Goal: Task Accomplishment & Management: Manage account settings

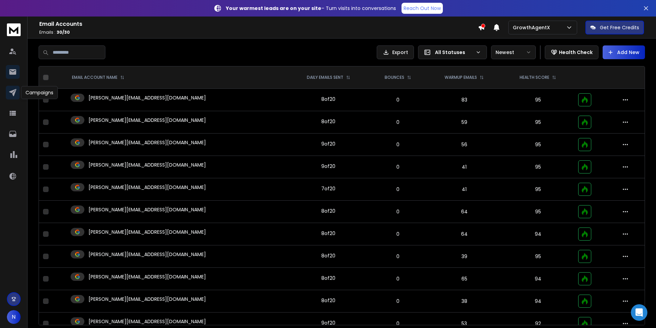
click at [11, 95] on icon at bounding box center [13, 92] width 8 height 8
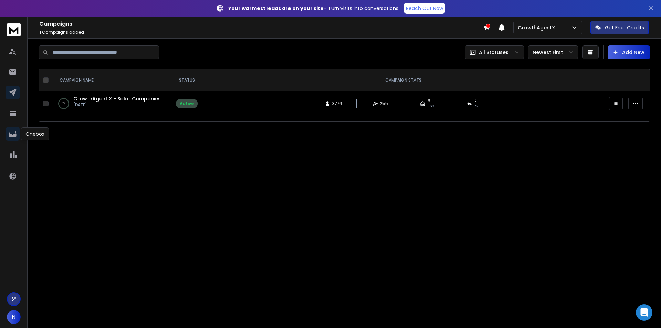
click at [7, 132] on link at bounding box center [13, 134] width 14 height 14
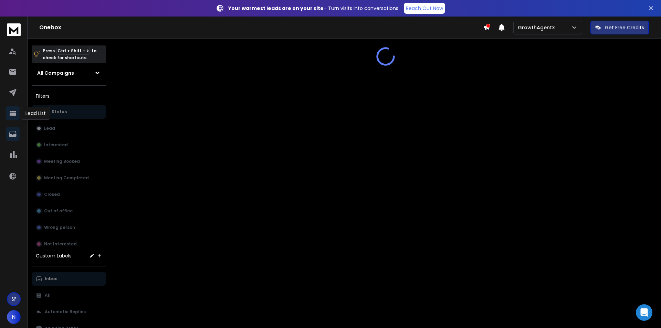
click at [14, 115] on icon at bounding box center [13, 113] width 6 height 5
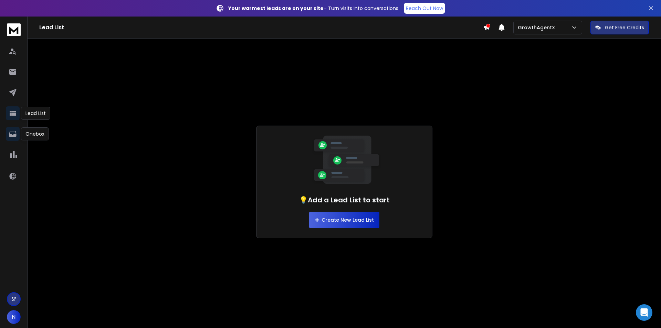
click at [9, 140] on link at bounding box center [13, 134] width 14 height 14
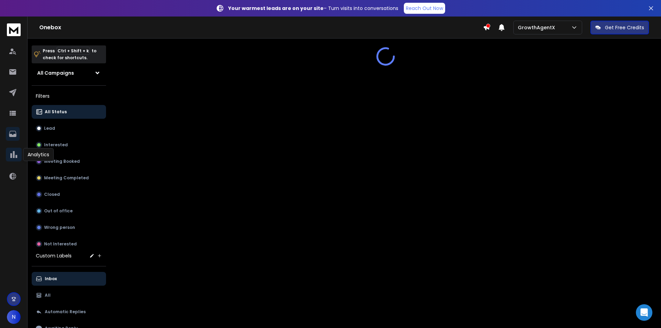
click at [12, 155] on icon at bounding box center [14, 154] width 10 height 10
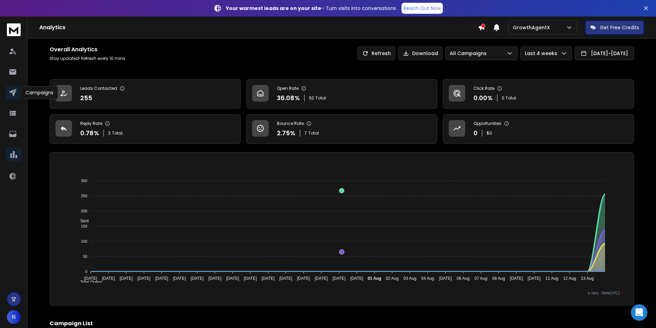
click at [18, 91] on link at bounding box center [13, 93] width 14 height 14
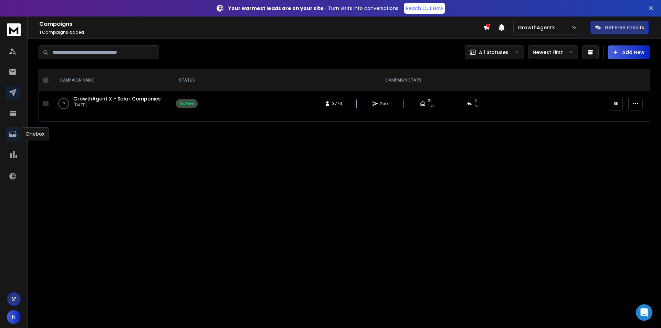
click at [13, 133] on icon at bounding box center [13, 134] width 8 height 8
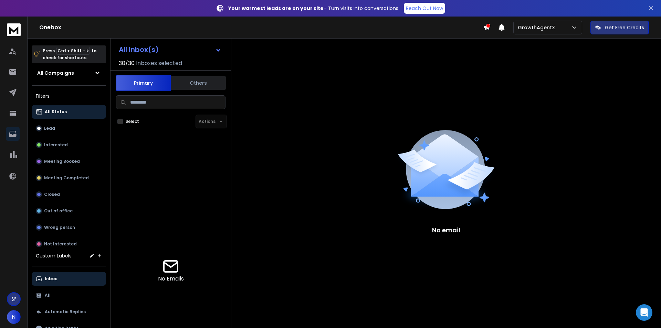
click at [189, 86] on button "Others" at bounding box center [198, 82] width 55 height 15
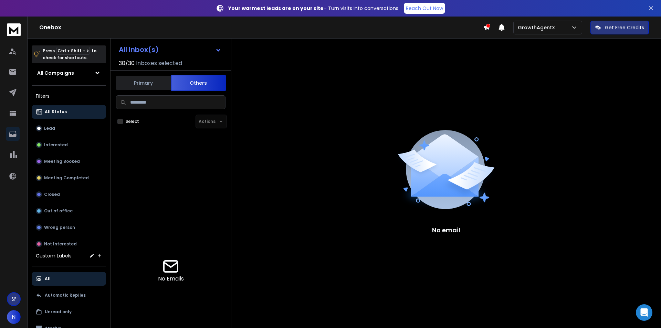
click at [155, 83] on button "Primary" at bounding box center [143, 82] width 55 height 15
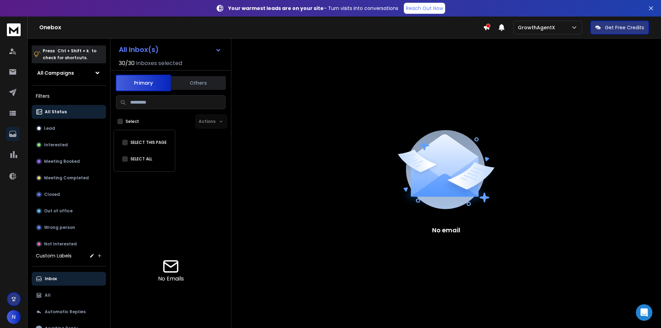
click at [119, 122] on button "SELECT THIS PAGE" at bounding box center [120, 122] width 6 height 6
click at [137, 161] on button "SELECT THIS PAGE" at bounding box center [136, 159] width 6 height 6
click at [129, 144] on button "SELECT THIS PAGE" at bounding box center [128, 143] width 6 height 6
click at [159, 117] on div "Select this page Actions" at bounding box center [171, 120] width 120 height 17
click at [15, 91] on icon at bounding box center [12, 92] width 7 height 7
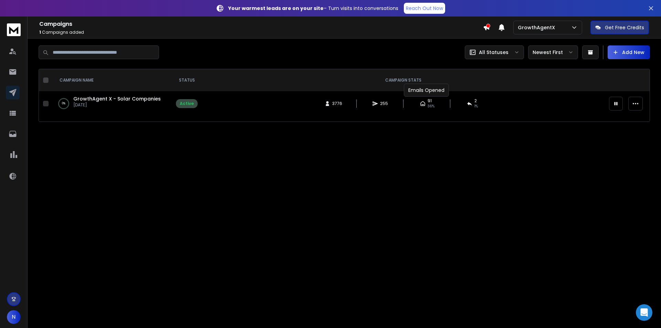
click at [428, 105] on span "36 %" at bounding box center [431, 107] width 7 height 6
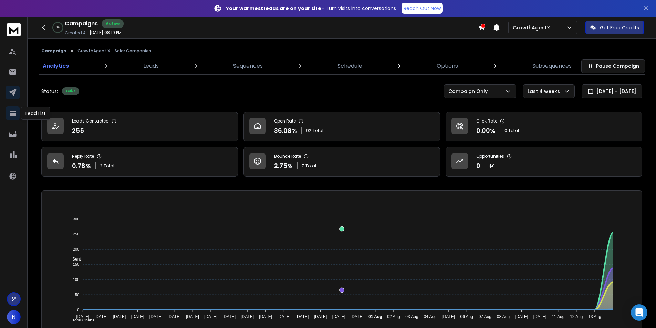
click at [16, 114] on icon at bounding box center [13, 113] width 8 height 8
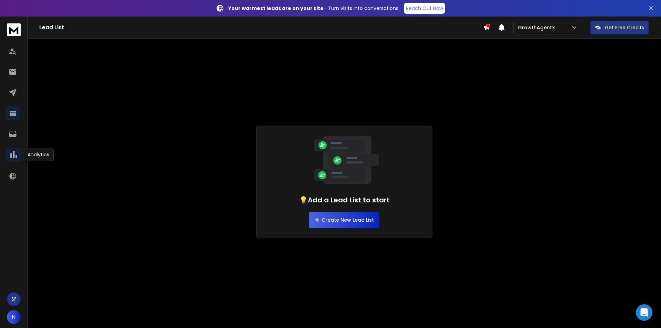
click at [13, 157] on icon at bounding box center [13, 154] width 7 height 7
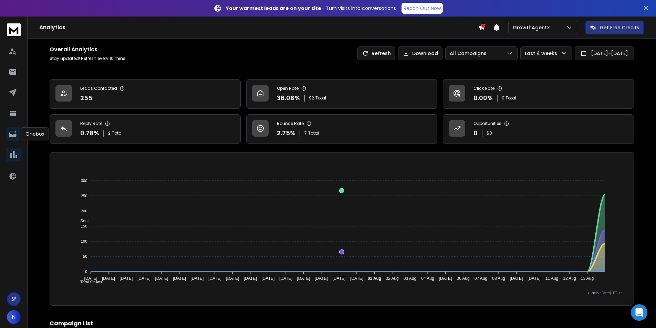
click at [14, 136] on icon at bounding box center [12, 134] width 7 height 6
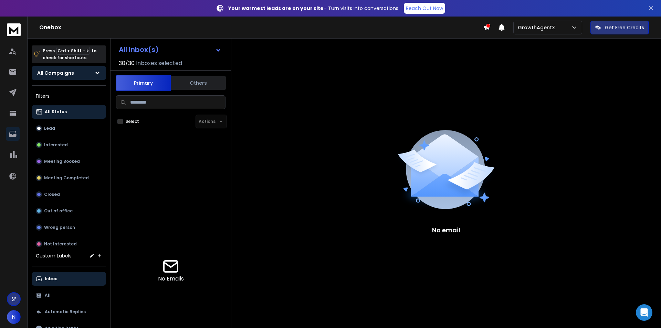
click at [94, 71] on icon at bounding box center [97, 73] width 6 height 6
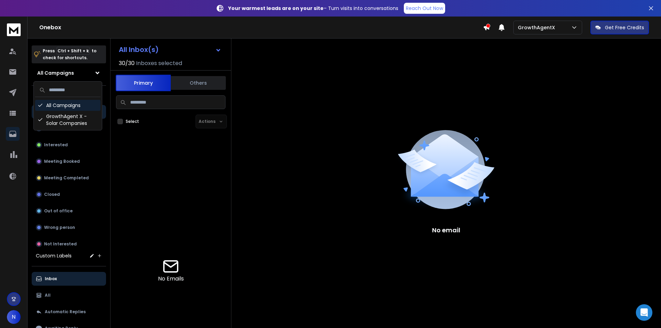
click at [41, 107] on icon at bounding box center [41, 106] width 6 height 6
click at [54, 120] on div "GrowthAgent X - Solar Companies" at bounding box center [67, 120] width 65 height 18
click at [119, 122] on button "SELECT THIS PAGE" at bounding box center [120, 122] width 6 height 6
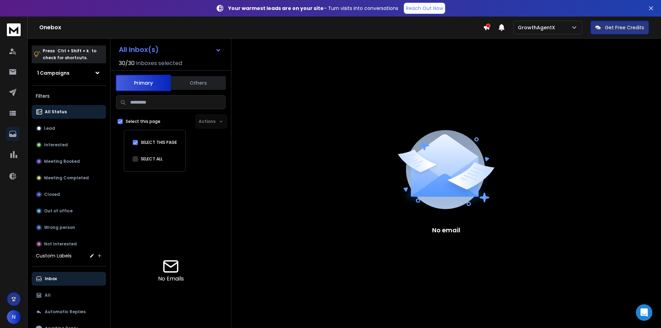
click at [135, 158] on button "SELECT THIS PAGE" at bounding box center [136, 159] width 6 height 6
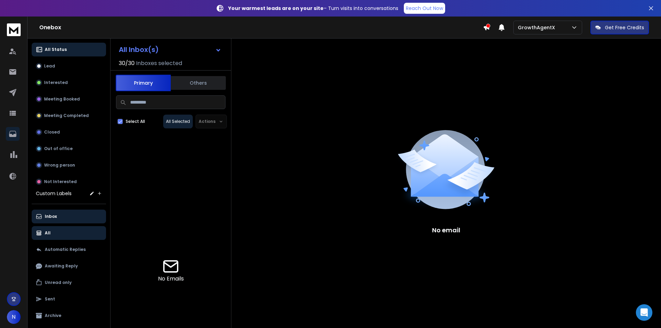
click at [61, 230] on button "All" at bounding box center [69, 233] width 74 height 14
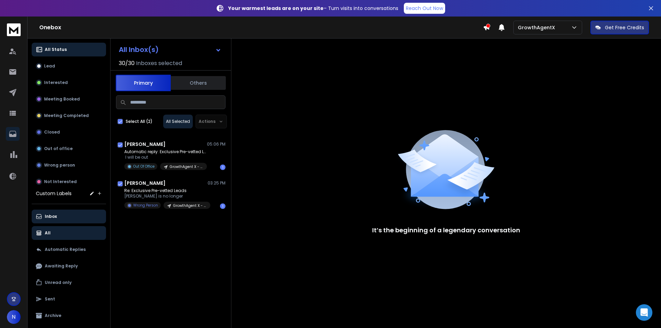
click at [60, 210] on button "Inbox" at bounding box center [69, 217] width 74 height 14
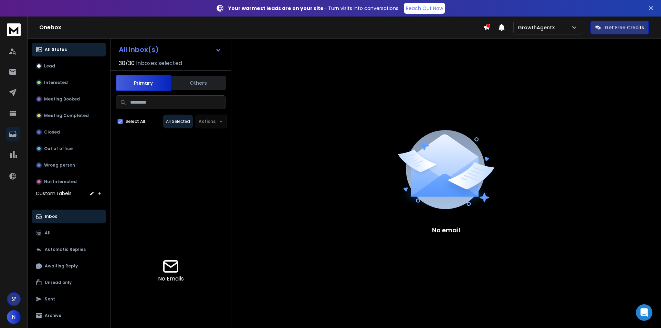
click at [218, 118] on div "All Selected Actions" at bounding box center [195, 122] width 64 height 14
click at [52, 226] on button "All" at bounding box center [69, 233] width 74 height 14
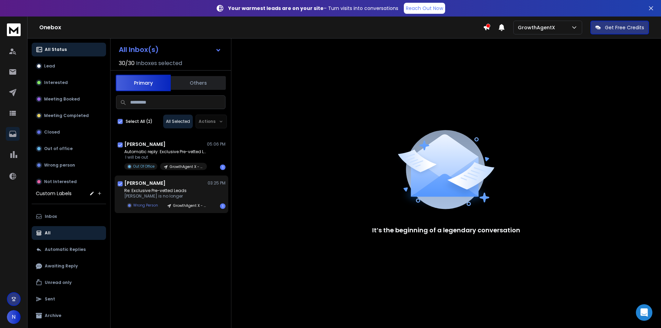
click at [120, 185] on button "button" at bounding box center [120, 184] width 6 height 6
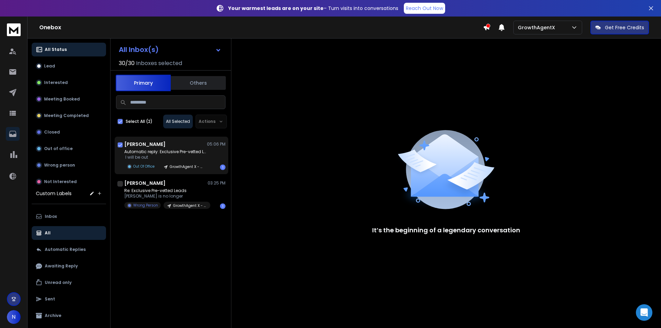
click at [170, 149] on div "[PERSON_NAME] 05:06 PM Automatic reply: Exclusive Pre-vetted Leads ﻿ I will be …" at bounding box center [174, 155] width 101 height 29
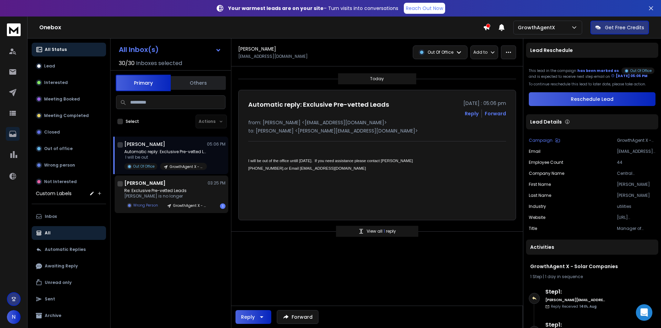
click at [203, 195] on p "[PERSON_NAME] is no longer" at bounding box center [165, 196] width 83 height 6
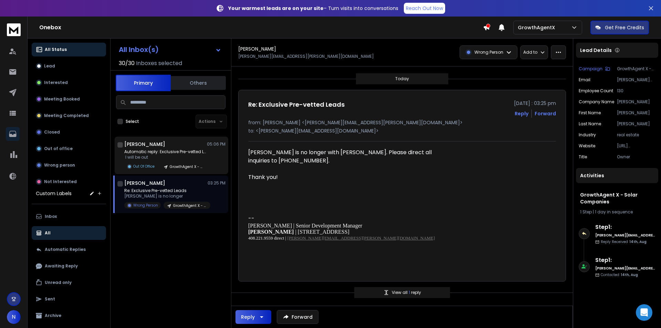
click at [174, 146] on div "[PERSON_NAME] 05:06 PM" at bounding box center [174, 144] width 101 height 7
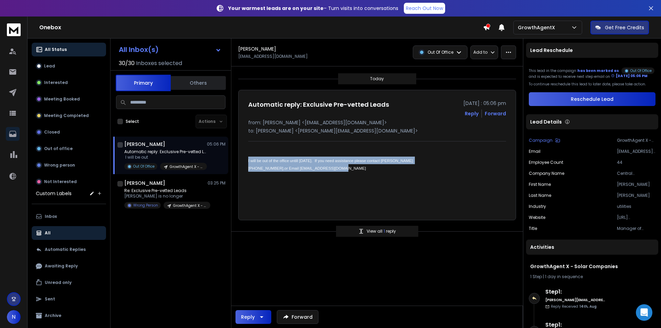
drag, startPoint x: 249, startPoint y: 159, endPoint x: 307, endPoint y: 167, distance: 59.0
click at [307, 167] on p "I will be out of the office untill [DATE]. If you need assistance please contac…" at bounding box center [348, 164] width 201 height 15
click at [301, 163] on p "I will be out of the office untill [DATE]. If you need assistance please contac…" at bounding box center [348, 164] width 201 height 15
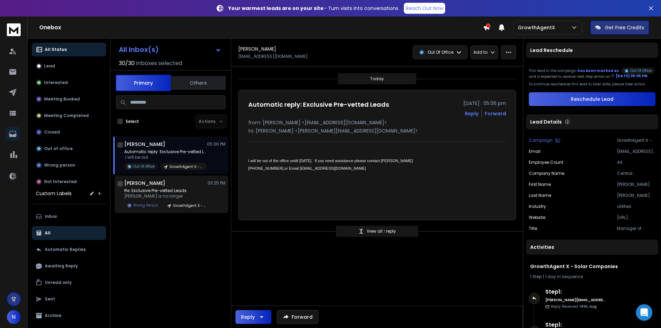
click at [176, 176] on div "[PERSON_NAME] 03:25 PM Re: Exclusive Pre-vetted Leads [PERSON_NAME] is no longe…" at bounding box center [172, 195] width 114 height 38
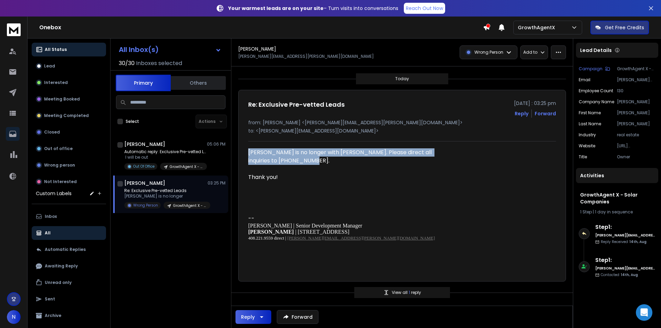
drag, startPoint x: 248, startPoint y: 150, endPoint x: 318, endPoint y: 161, distance: 70.4
click at [318, 161] on div "[PERSON_NAME] is no longer with [PERSON_NAME]. Please direct all inquiries to […" at bounding box center [348, 156] width 201 height 17
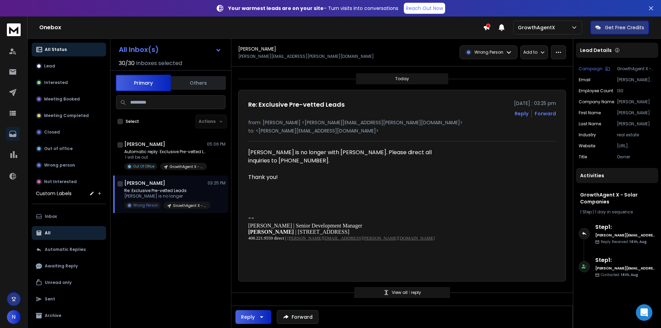
click at [312, 166] on div at bounding box center [348, 169] width 201 height 8
drag, startPoint x: 321, startPoint y: 121, endPoint x: 326, endPoint y: 125, distance: 6.2
click at [356, 121] on p "from: [PERSON_NAME] <[PERSON_NAME][EMAIL_ADDRESS][PERSON_NAME][DOMAIN_NAME]>" at bounding box center [402, 122] width 308 height 7
copy p "[PERSON_NAME][DOMAIN_NAME]"
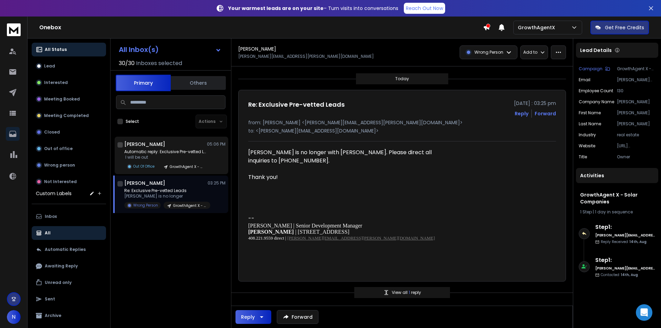
click at [169, 155] on p "﻿ I will be out" at bounding box center [165, 158] width 83 height 6
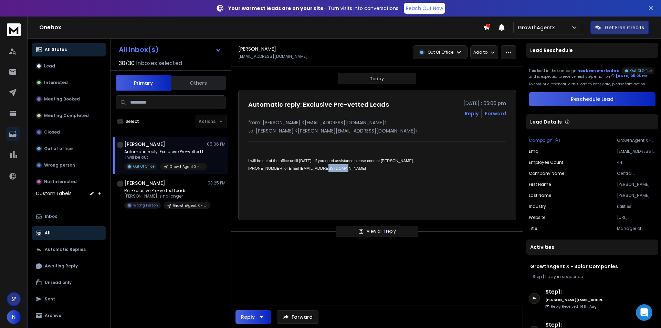
drag, startPoint x: 272, startPoint y: 168, endPoint x: 293, endPoint y: 168, distance: 21.0
click at [293, 168] on p "I will be out of the office untill [DATE]. If you need assistance please contac…" at bounding box center [348, 164] width 201 height 15
copy span "[DOMAIN_NAME]"
click at [311, 161] on span "I will be out of the office untill [DATE]. If you need assistance please contac…" at bounding box center [331, 165] width 166 height 12
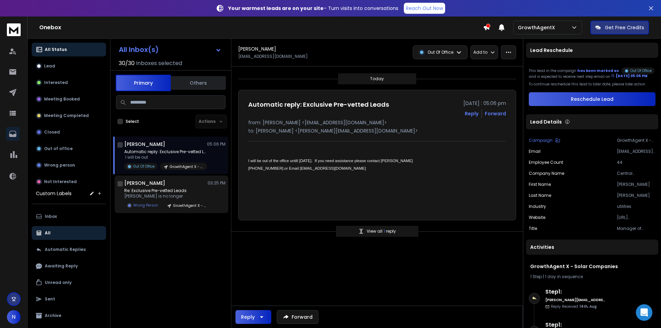
click at [151, 193] on p "[PERSON_NAME] is no longer" at bounding box center [165, 196] width 83 height 6
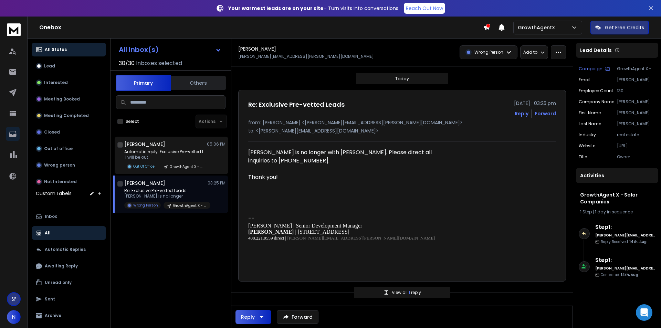
click at [179, 160] on div "Automatic reply: Exclusive Pre-vetted Leads ﻿ I will be out Out Of Office Growt…" at bounding box center [165, 159] width 83 height 21
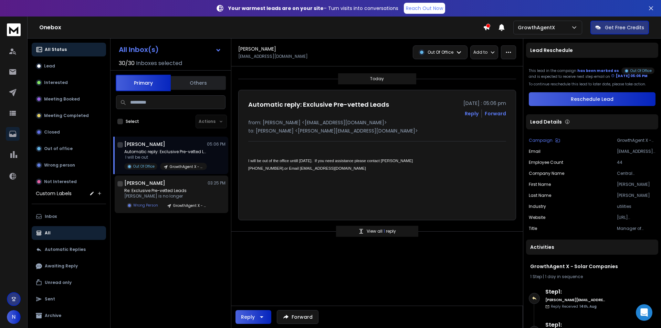
click at [180, 195] on p "[PERSON_NAME] is no longer" at bounding box center [165, 196] width 83 height 6
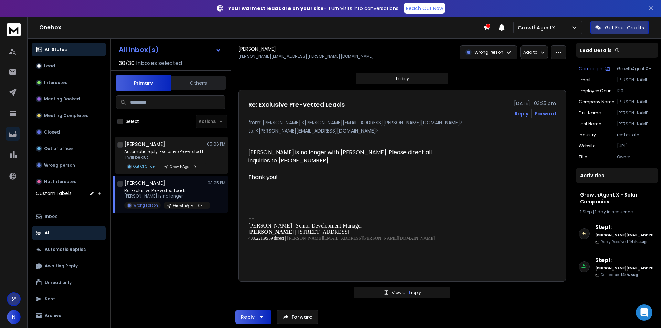
click at [174, 141] on div "[PERSON_NAME] 05:06 PM" at bounding box center [174, 144] width 101 height 7
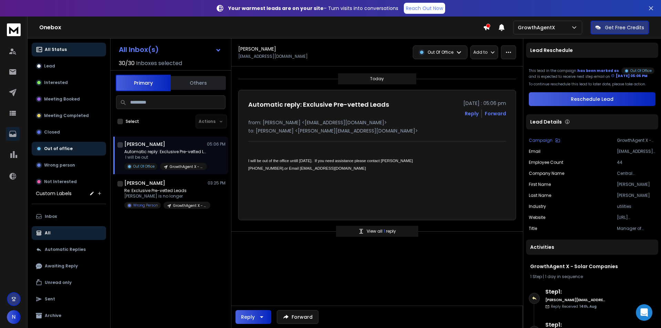
scroll to position [0, 0]
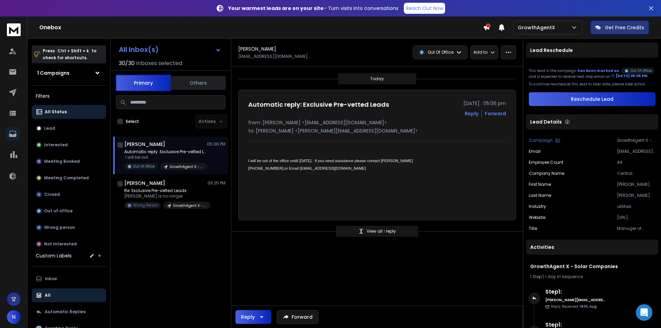
click at [72, 107] on button "All Status" at bounding box center [69, 112] width 74 height 14
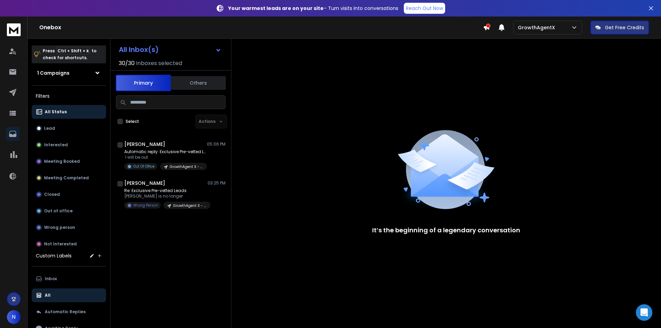
click at [213, 124] on div "Actions" at bounding box center [211, 122] width 31 height 14
click at [12, 93] on icon at bounding box center [12, 92] width 7 height 7
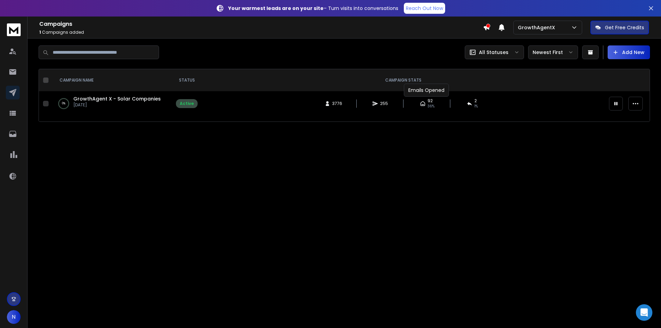
click at [422, 103] on icon at bounding box center [423, 104] width 6 height 6
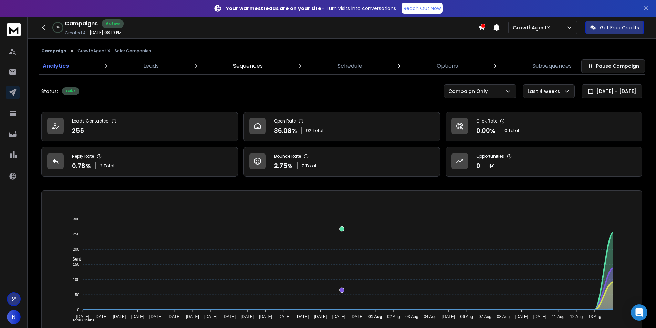
click at [251, 66] on p "Sequences" at bounding box center [248, 66] width 30 height 8
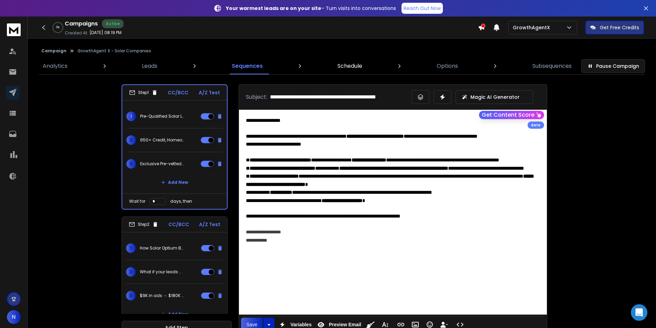
click at [348, 65] on p "Schedule" at bounding box center [349, 66] width 25 height 8
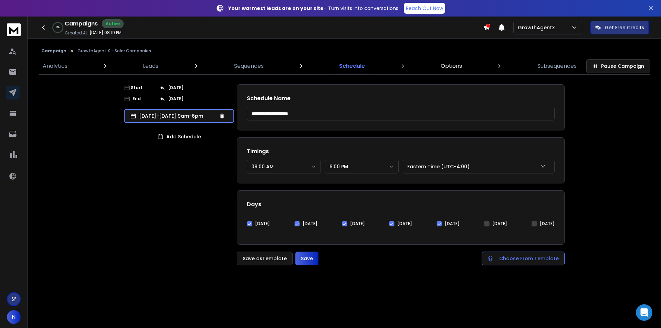
click at [450, 63] on p "Options" at bounding box center [451, 66] width 21 height 8
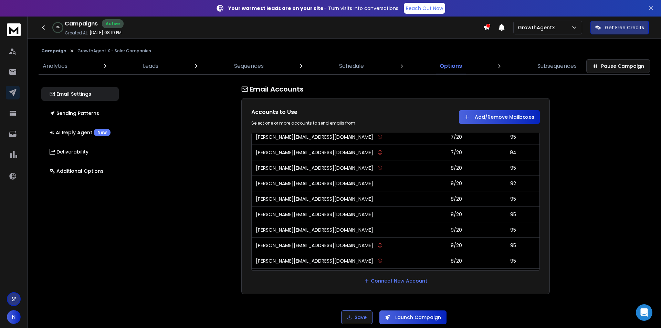
scroll to position [344, 0]
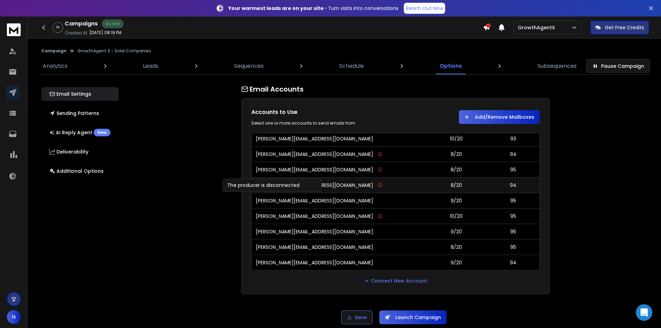
click at [377, 182] on icon at bounding box center [380, 185] width 6 height 6
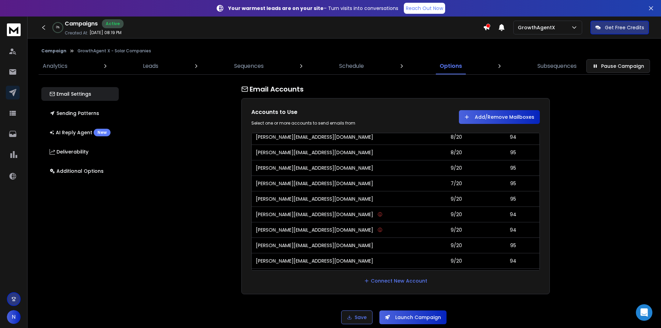
scroll to position [0, 0]
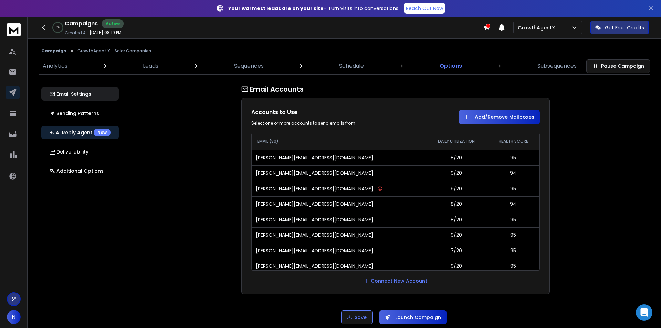
click at [88, 128] on button "AI Reply Agent New" at bounding box center [79, 133] width 77 height 14
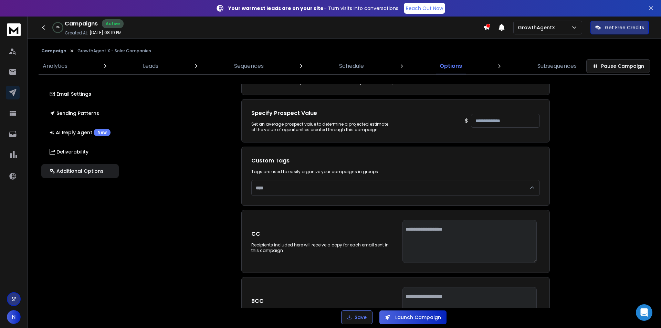
scroll to position [1319, 0]
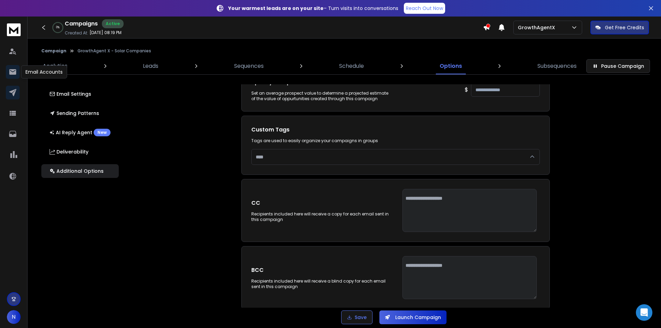
click at [12, 73] on icon at bounding box center [12, 72] width 7 height 6
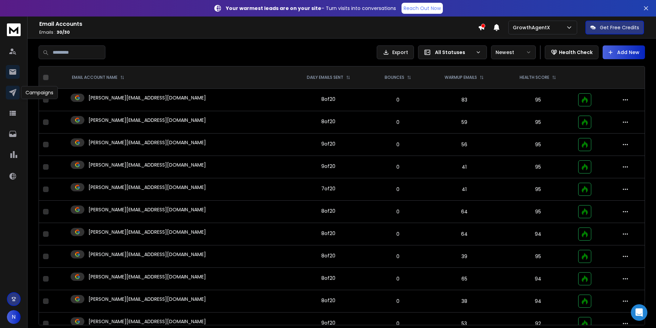
click at [14, 93] on icon at bounding box center [12, 92] width 7 height 7
